Goal: Task Accomplishment & Management: Manage account settings

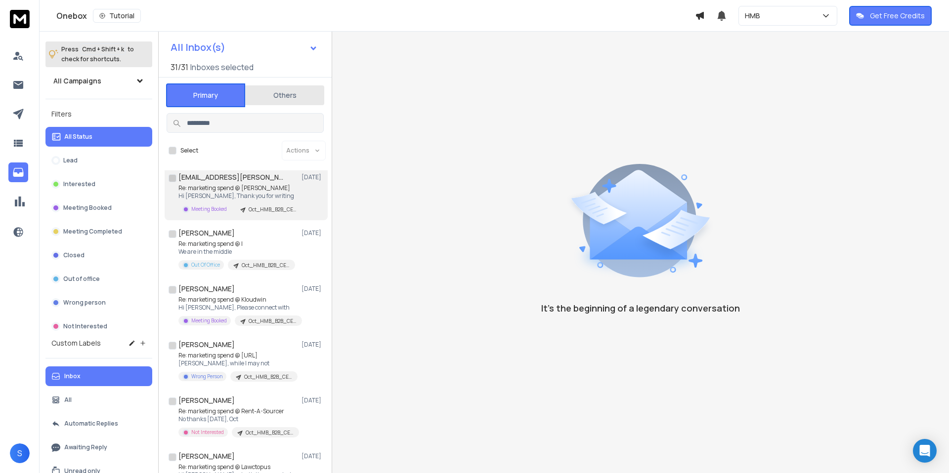
scroll to position [67, 0]
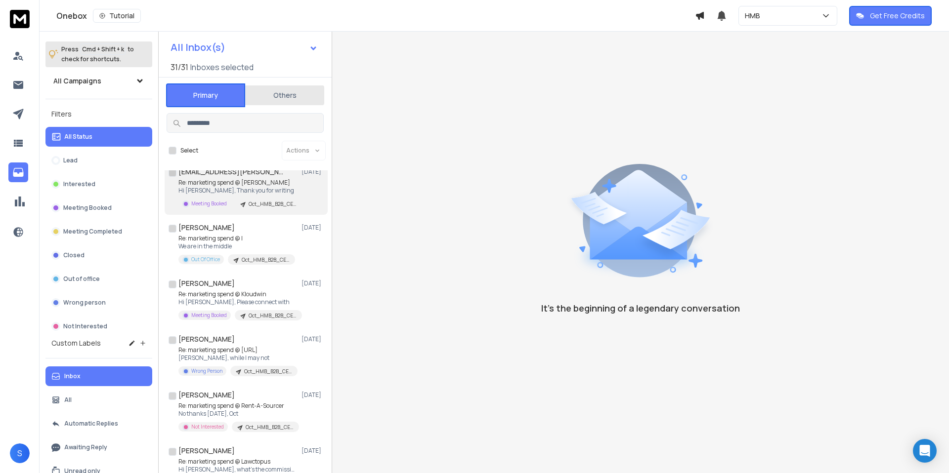
click at [233, 182] on p "Re: marketing spend @ [PERSON_NAME]" at bounding box center [237, 183] width 119 height 8
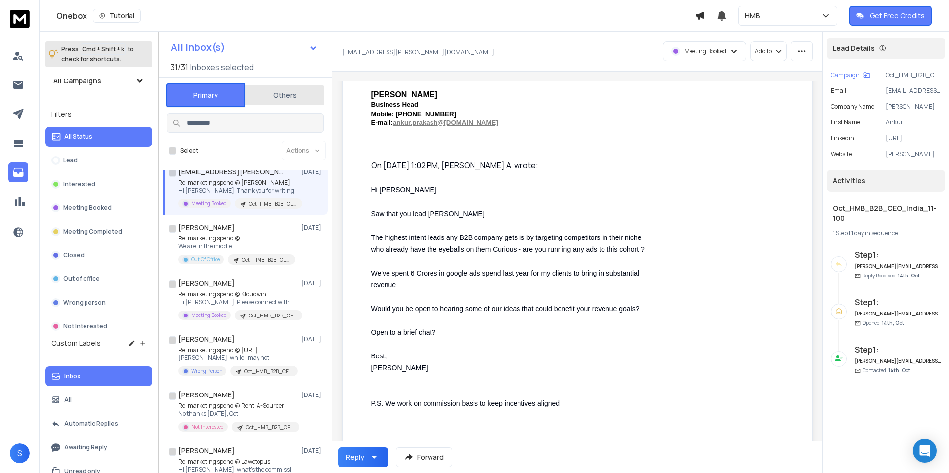
scroll to position [0, 0]
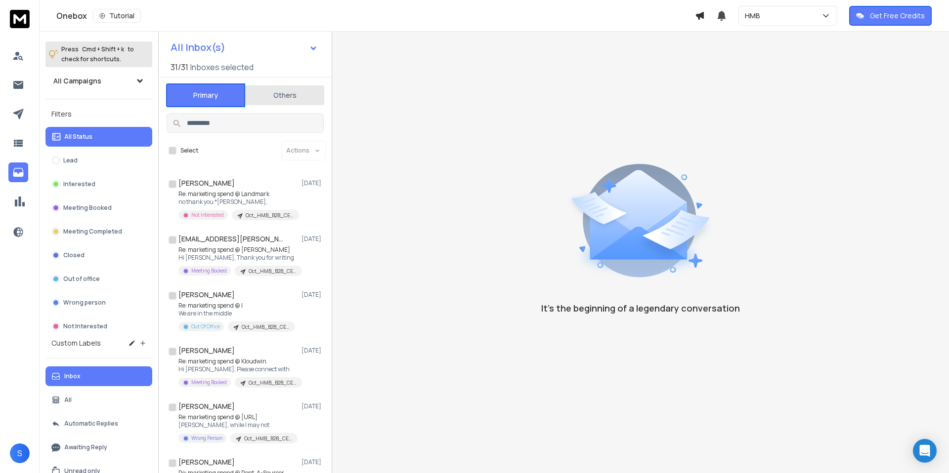
click at [14, 96] on div at bounding box center [19, 86] width 23 height 23
click at [19, 80] on icon at bounding box center [18, 85] width 12 height 12
